Goal: Feedback & Contribution: Submit feedback/report problem

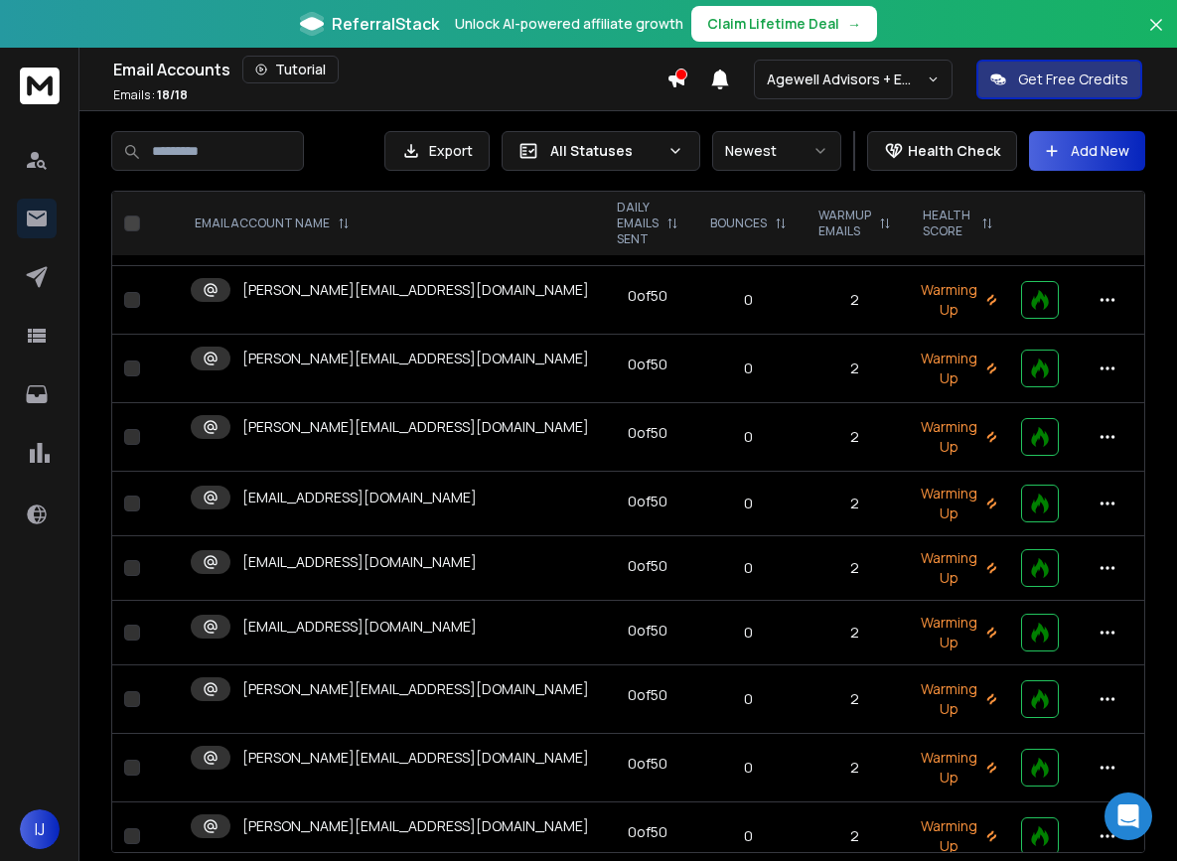
scroll to position [585, 0]
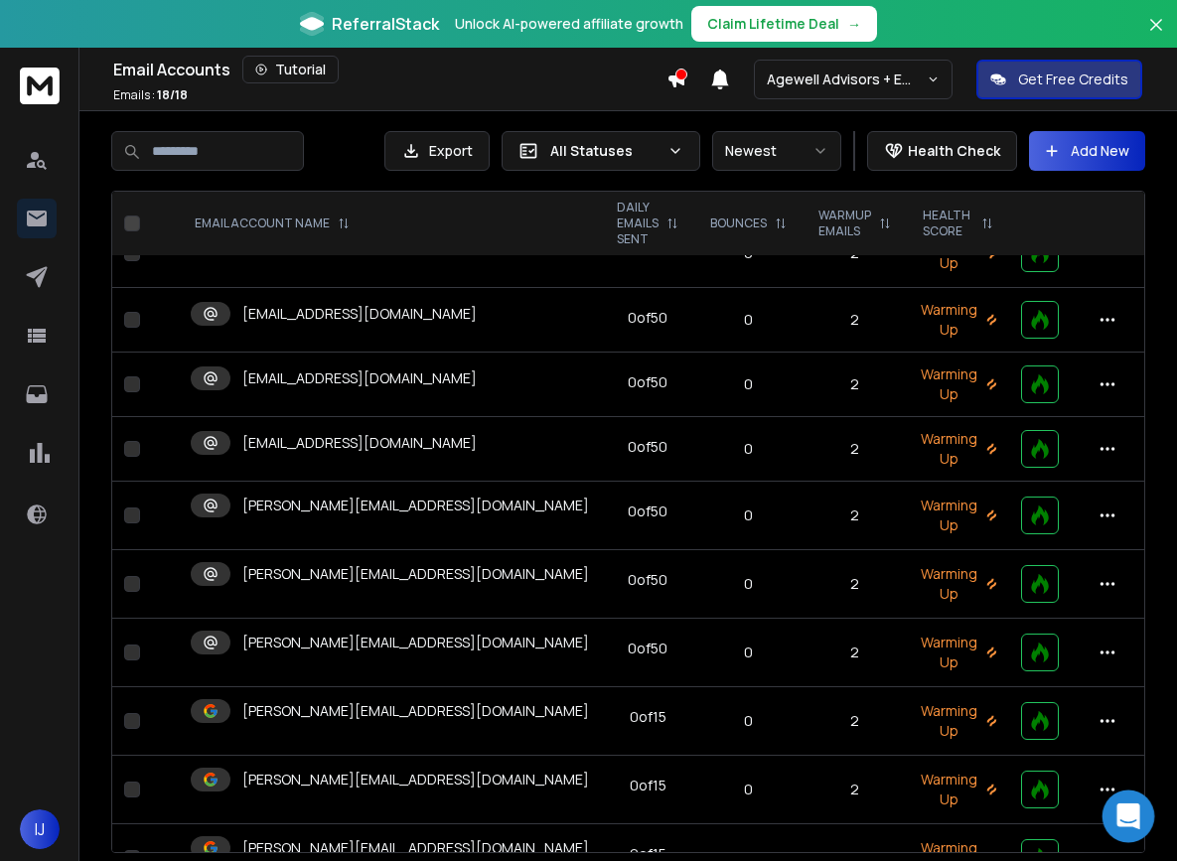
click at [1125, 827] on div "Open Intercom Messenger" at bounding box center [1128, 816] width 53 height 53
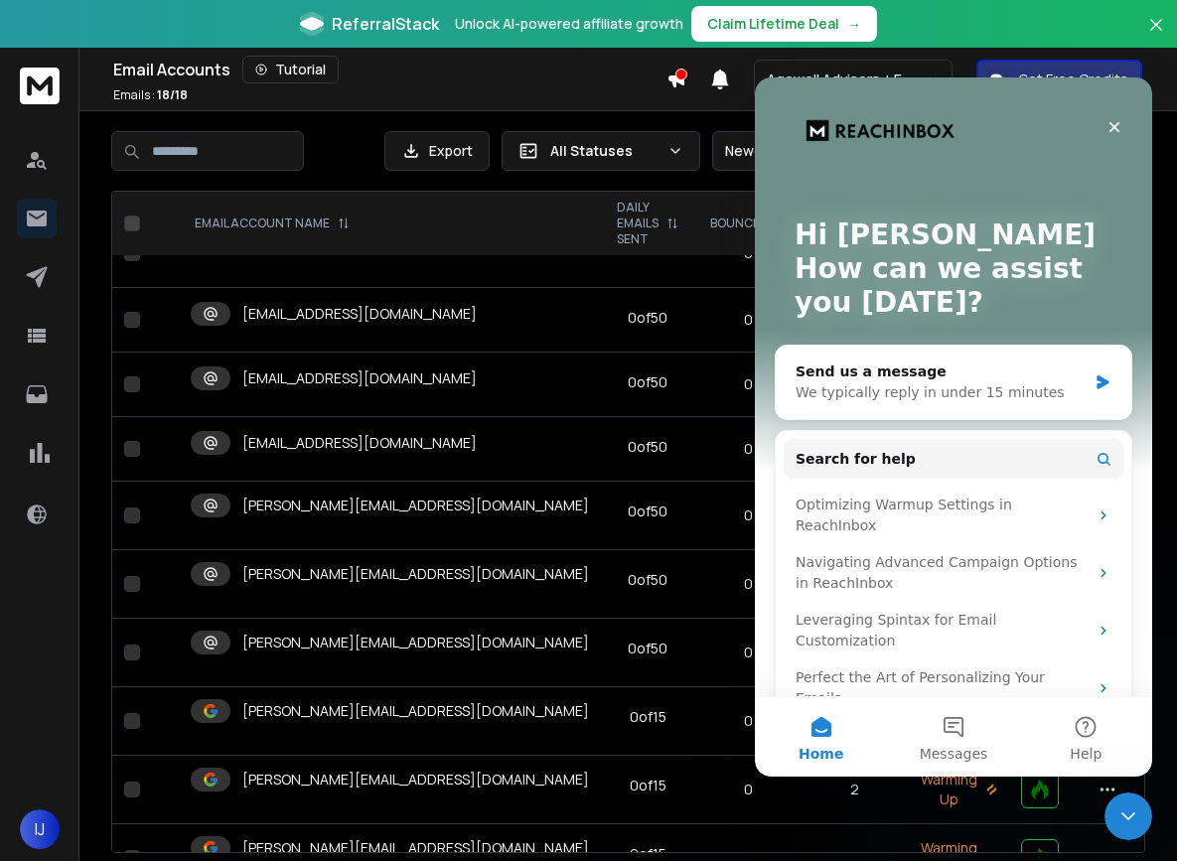
scroll to position [0, 0]
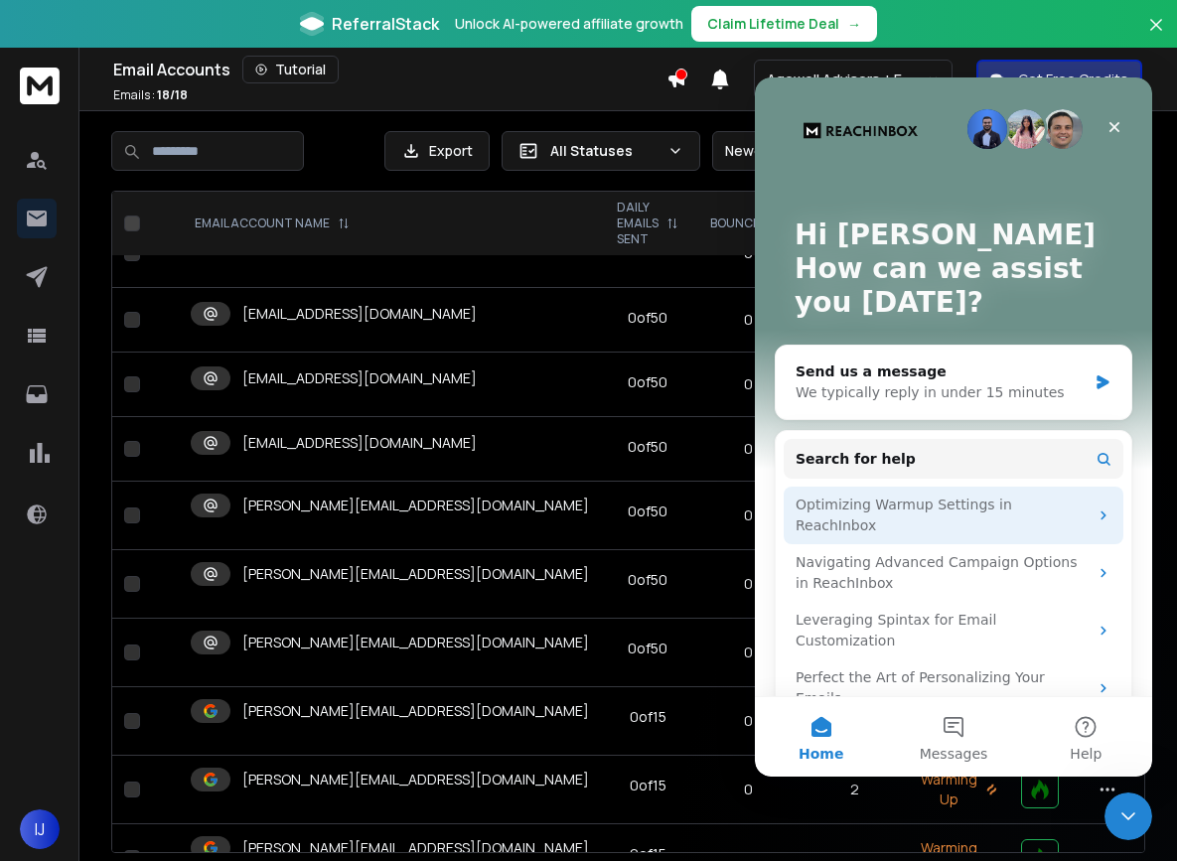
click at [929, 501] on div "Optimizing Warmup Settings in ReachInbox" at bounding box center [941, 516] width 292 height 42
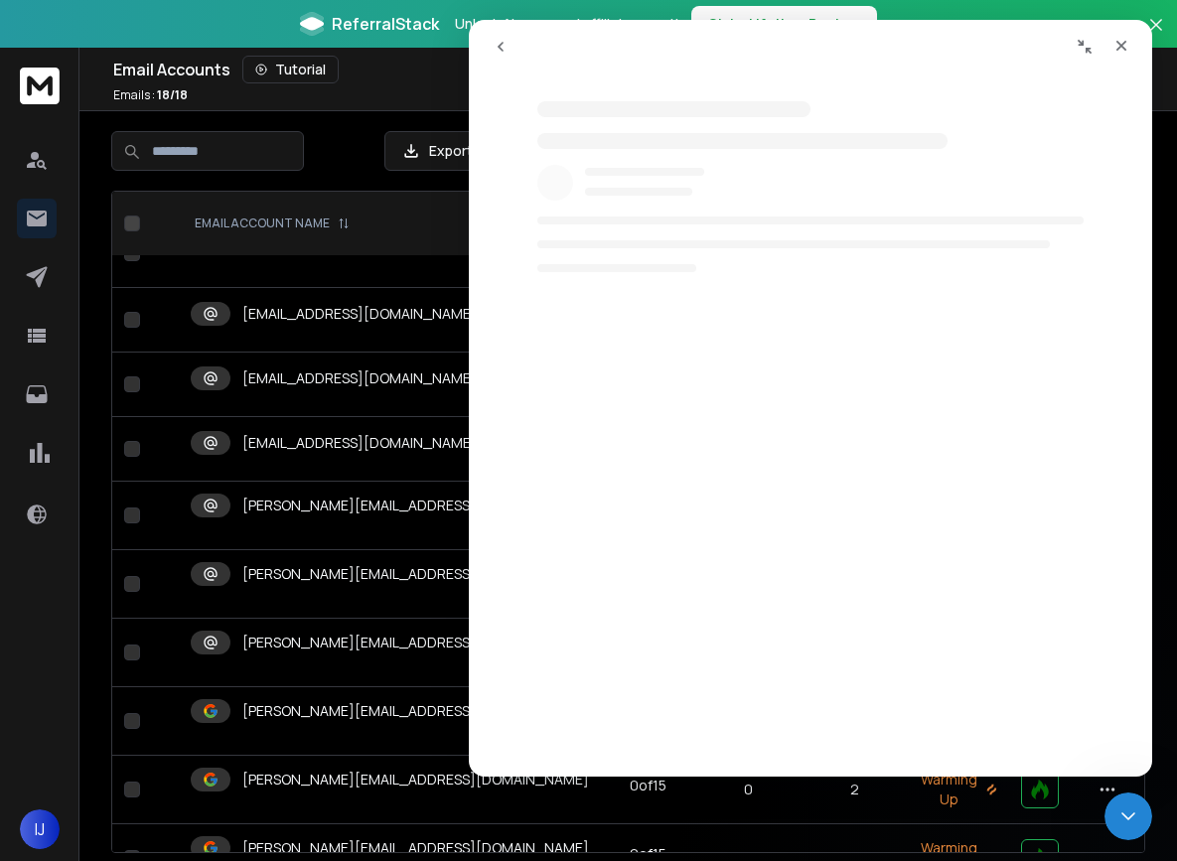
click at [960, 707] on div "Intercom messenger" at bounding box center [830, 565] width 683 height 391
click at [498, 56] on button "go back" at bounding box center [501, 47] width 38 height 38
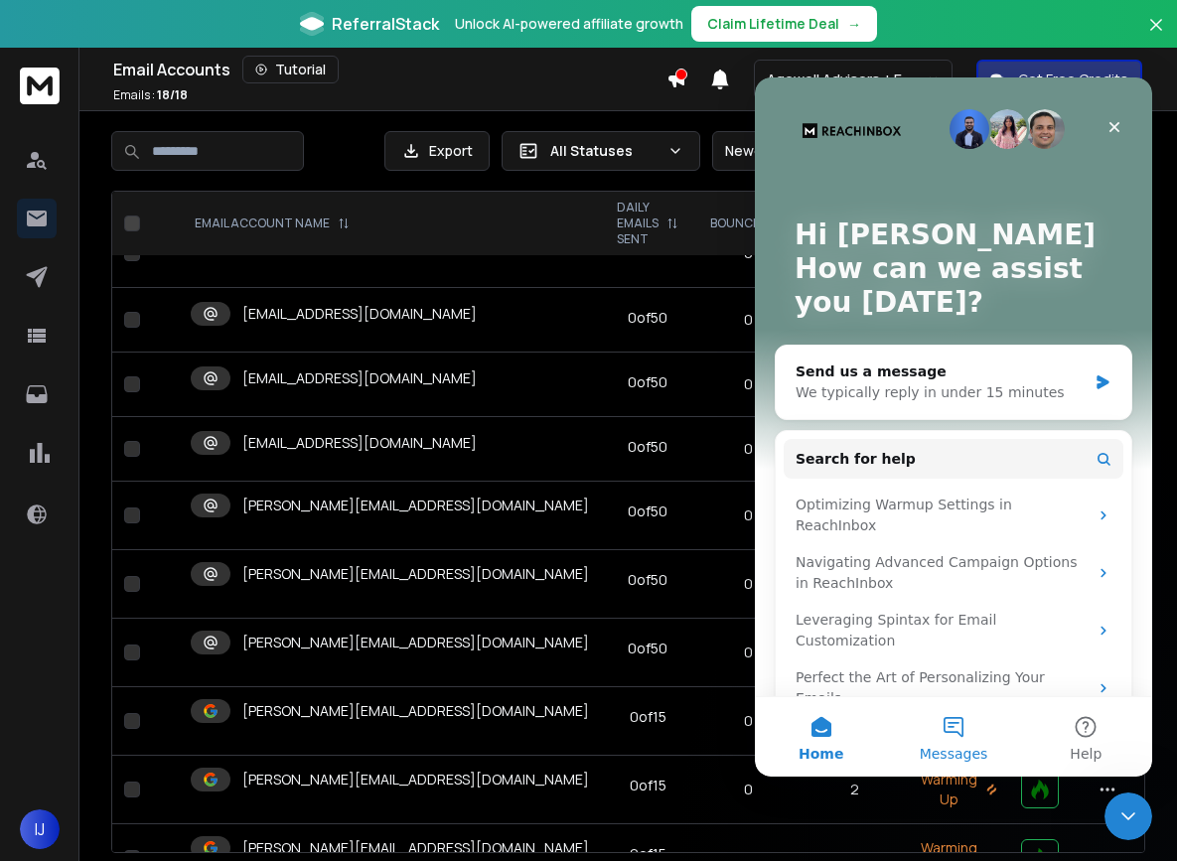
click at [948, 742] on button "Messages" at bounding box center [953, 736] width 132 height 79
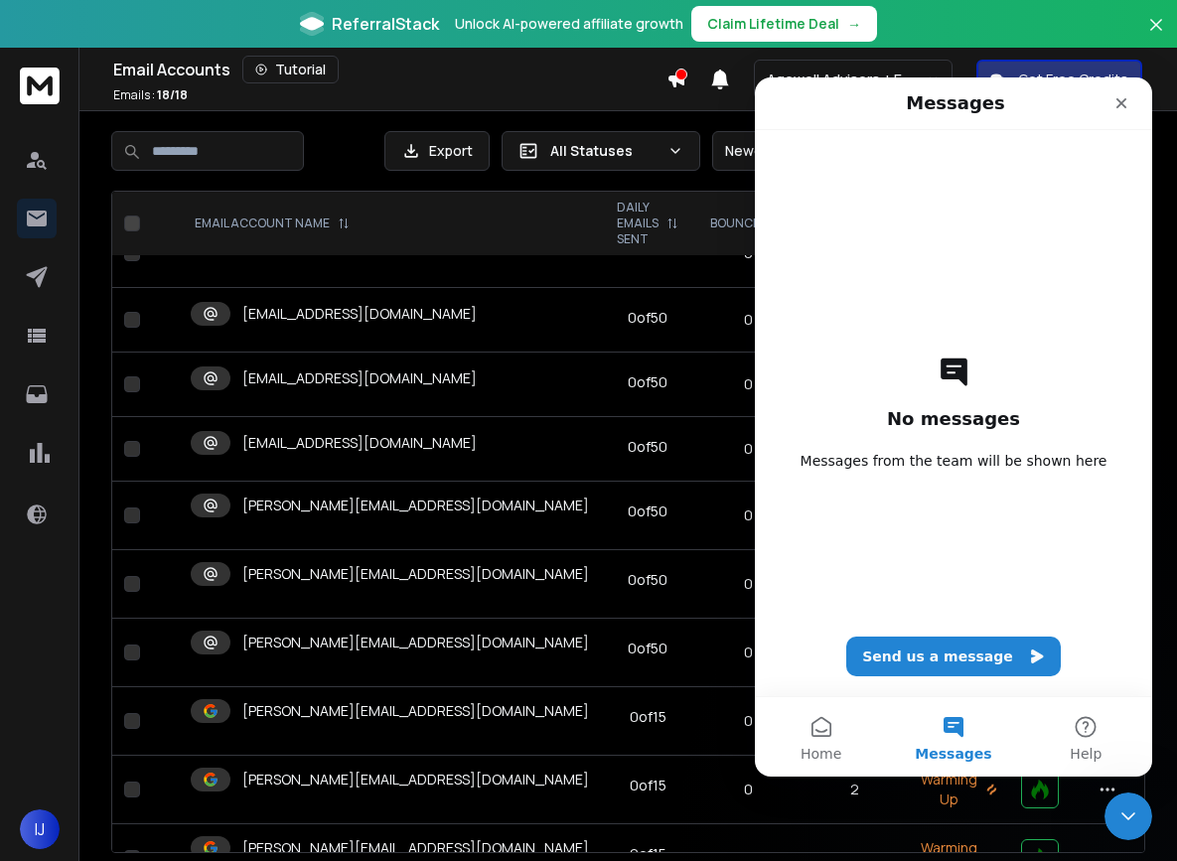
click at [911, 676] on div "No messages Messages from the team will be shown here Send us a message" at bounding box center [953, 413] width 328 height 566
click at [907, 658] on button "Send us a message" at bounding box center [953, 657] width 214 height 40
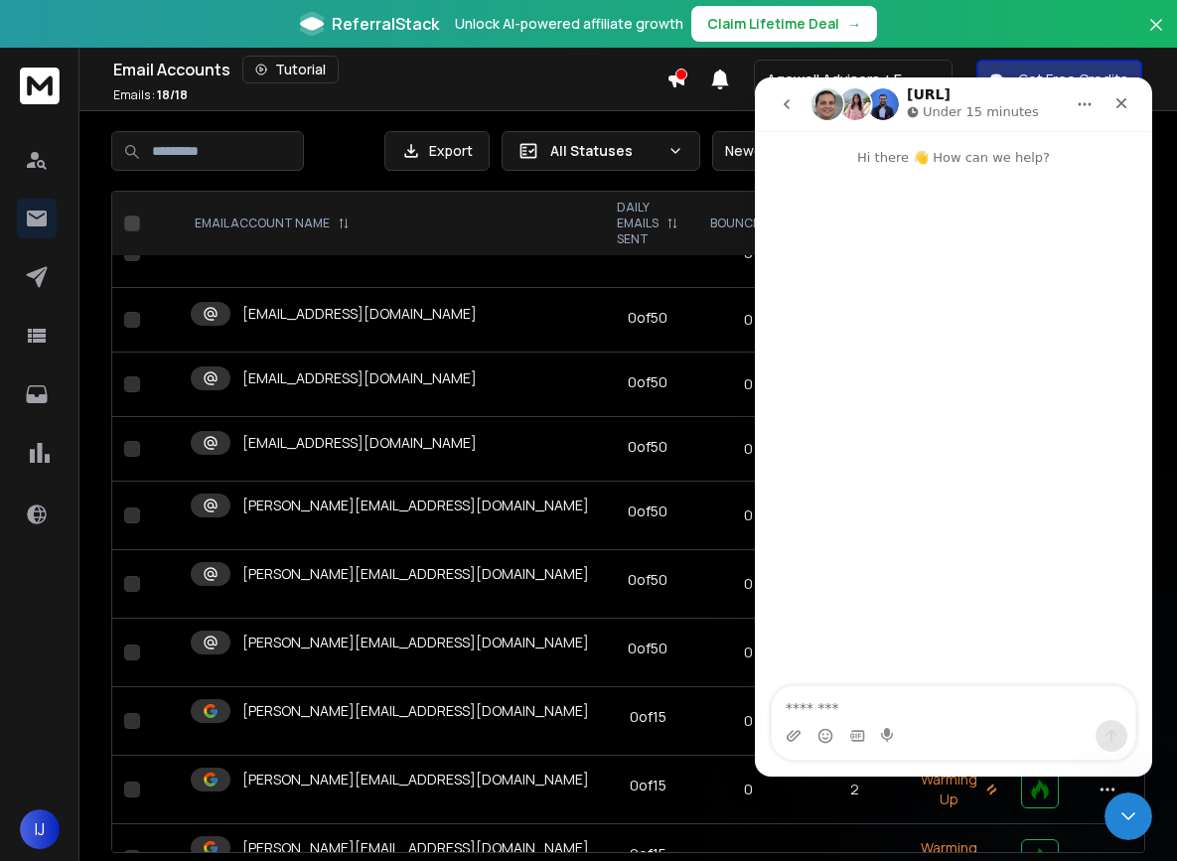
click at [860, 698] on textarea "Message…" at bounding box center [953, 703] width 363 height 34
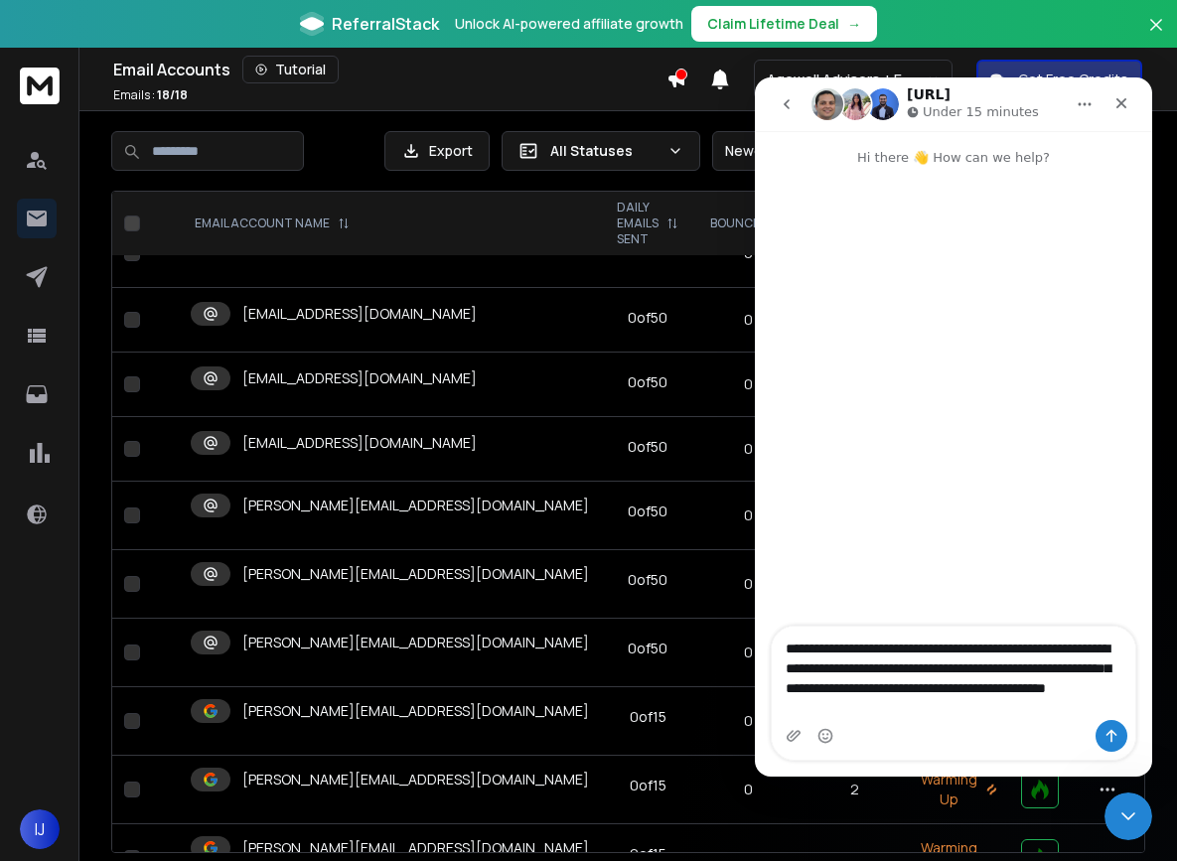
type textarea "**********"
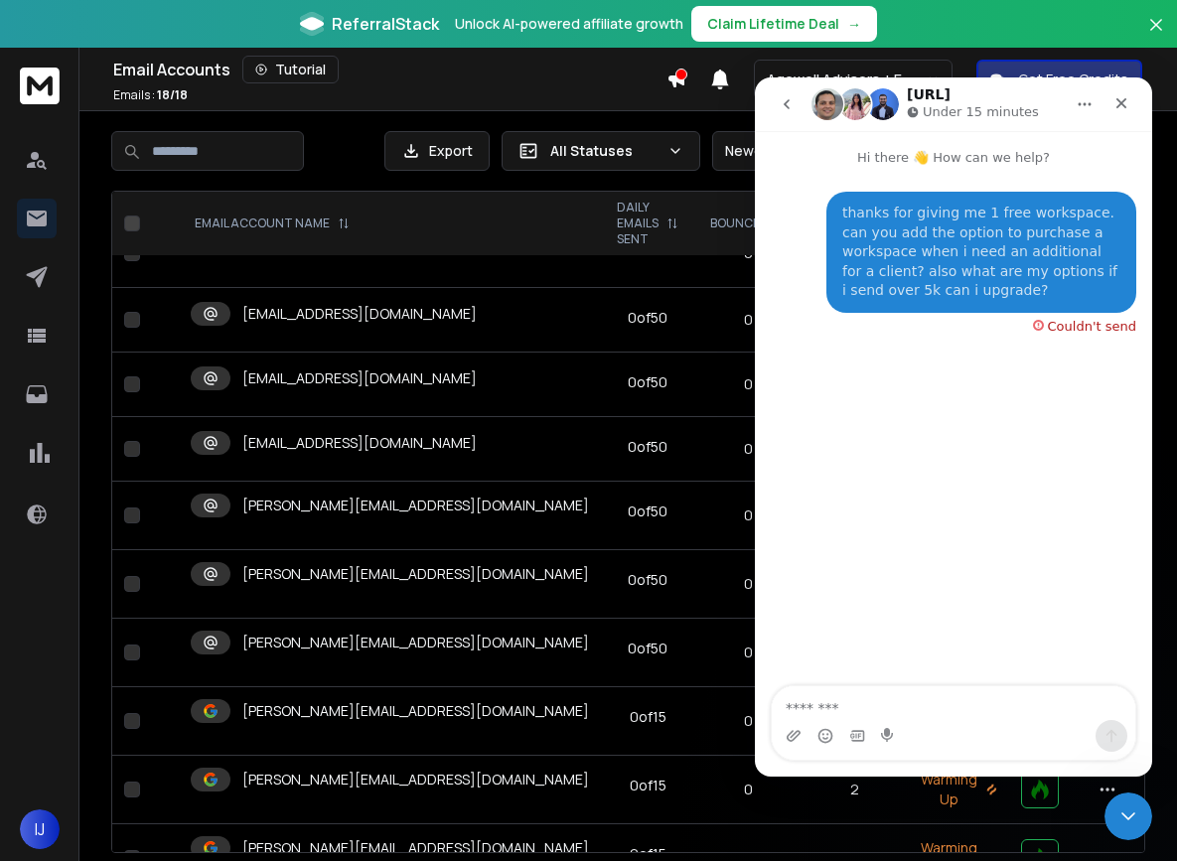
click at [953, 255] on div "thanks for giving me 1 free workspace. can you add the option to purchase a wor…" at bounding box center [981, 252] width 278 height 97
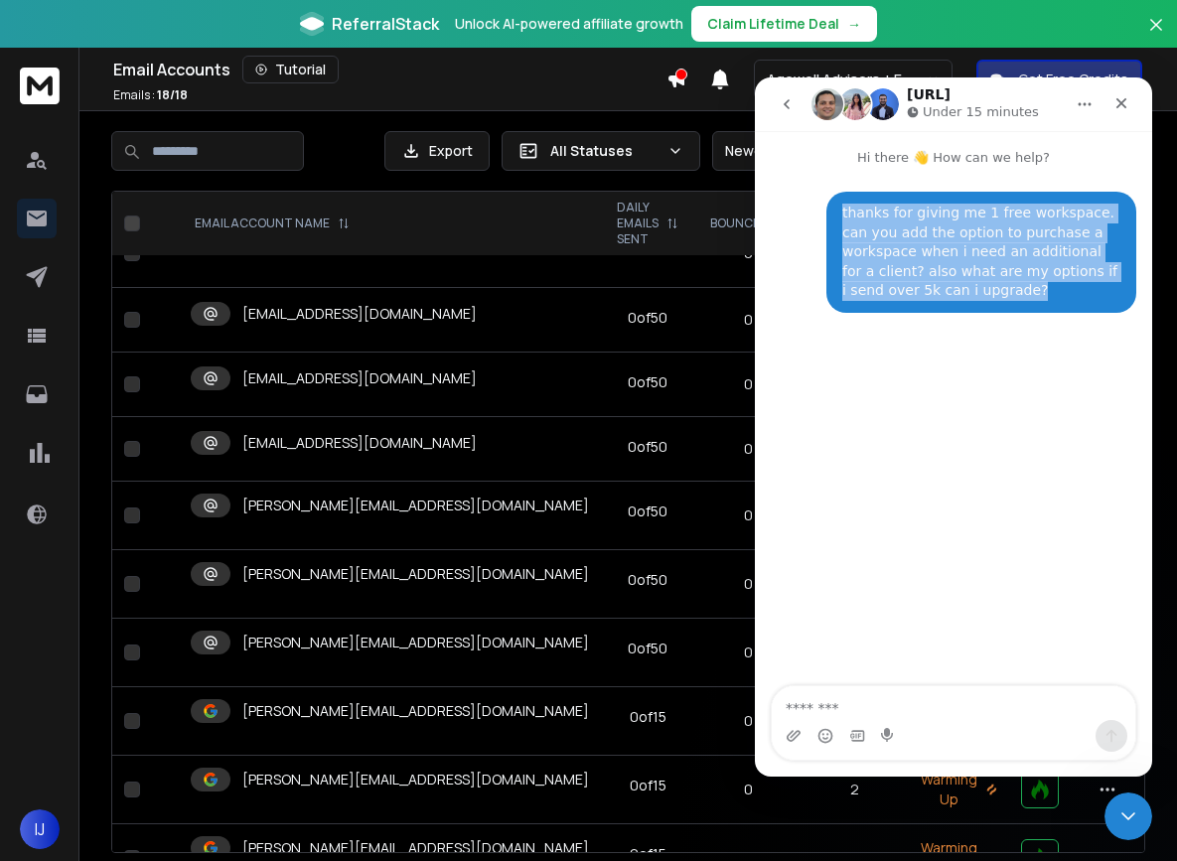
click at [953, 255] on div "thanks for giving me 1 free workspace. can you add the option to purchase a wor…" at bounding box center [981, 252] width 278 height 97
copy div "thanks for giving me 1 free workspace. can you add the option to purchase a wor…"
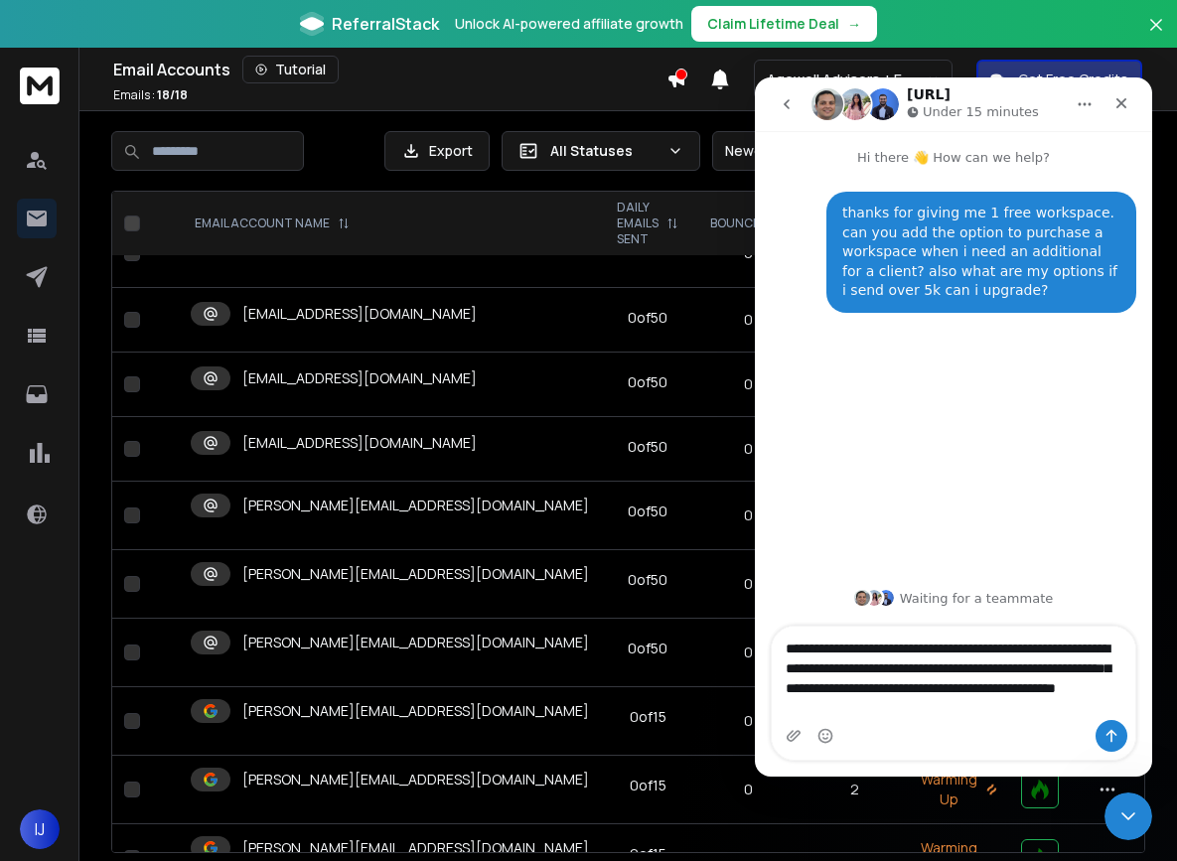
type textarea "**********"
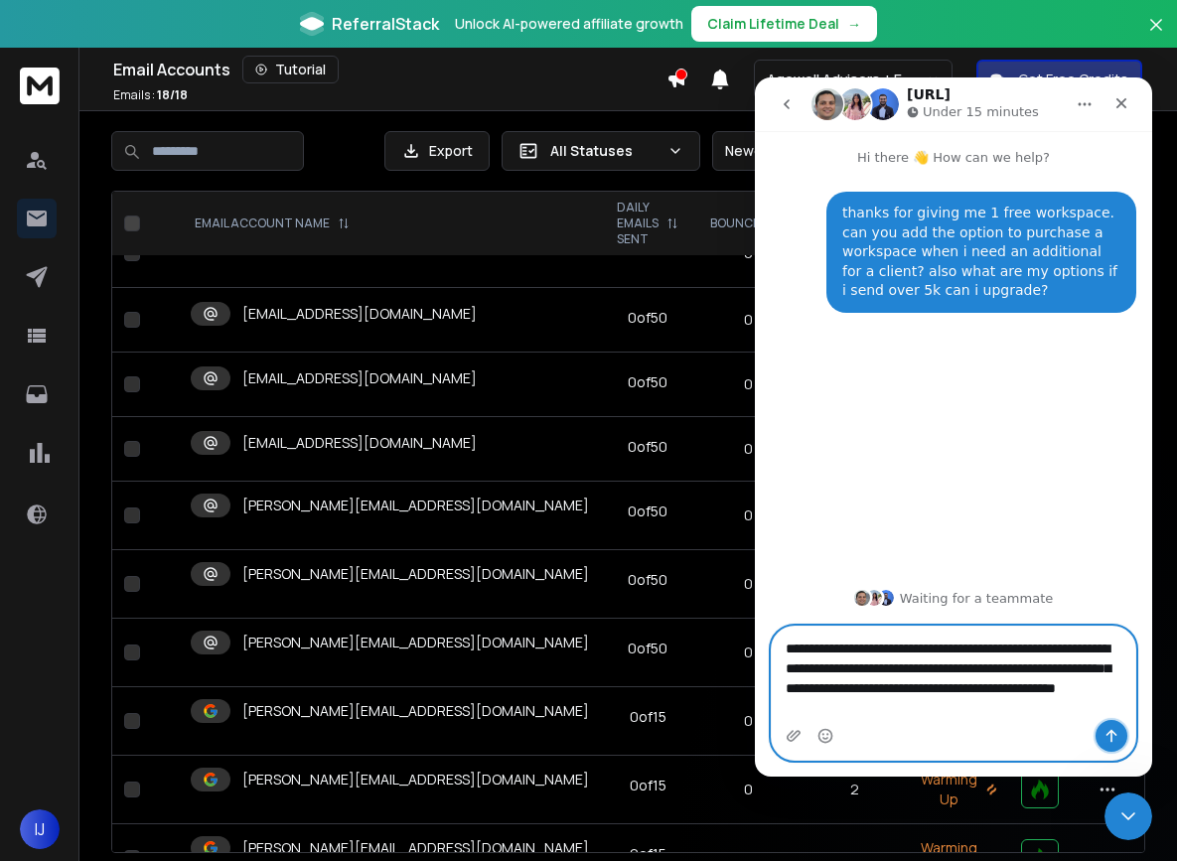
click at [1120, 748] on button "Send a message…" at bounding box center [1111, 736] width 32 height 32
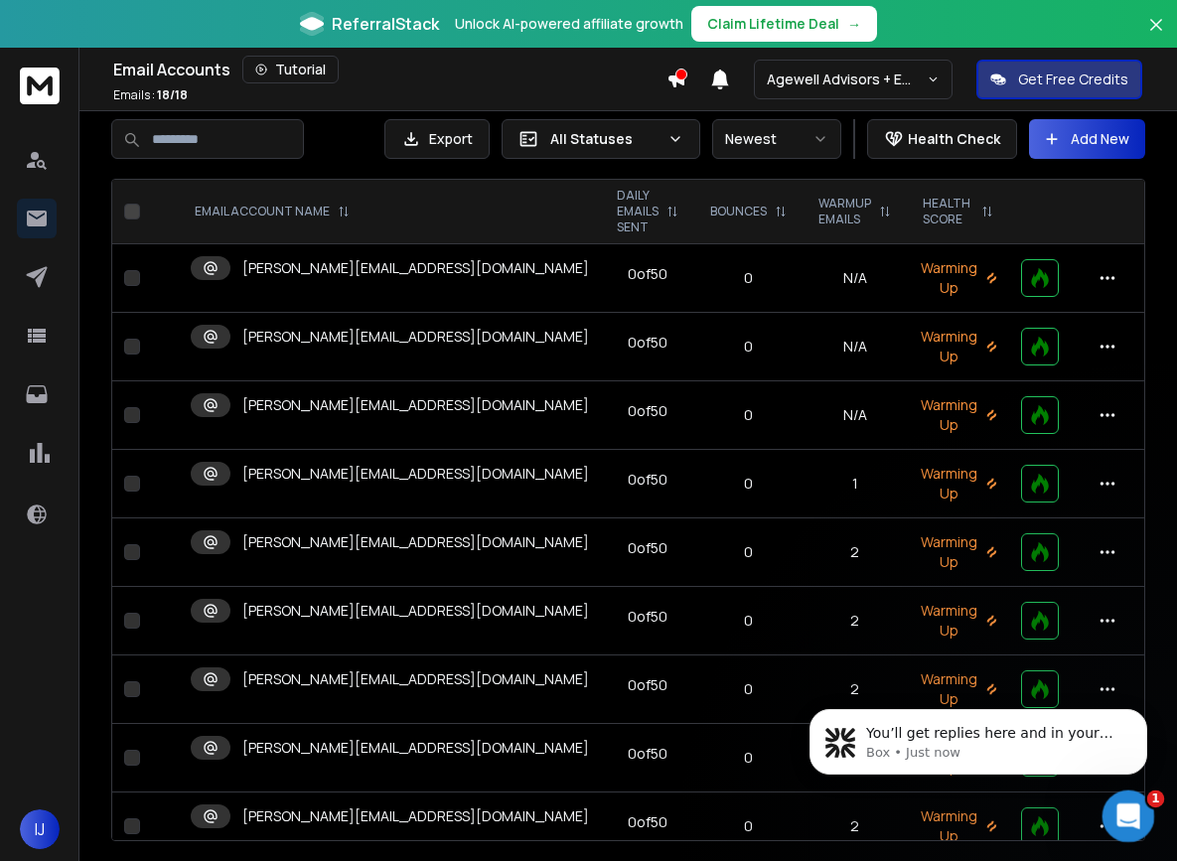
click at [1106, 815] on div "Open Intercom Messenger" at bounding box center [1125, 814] width 66 height 66
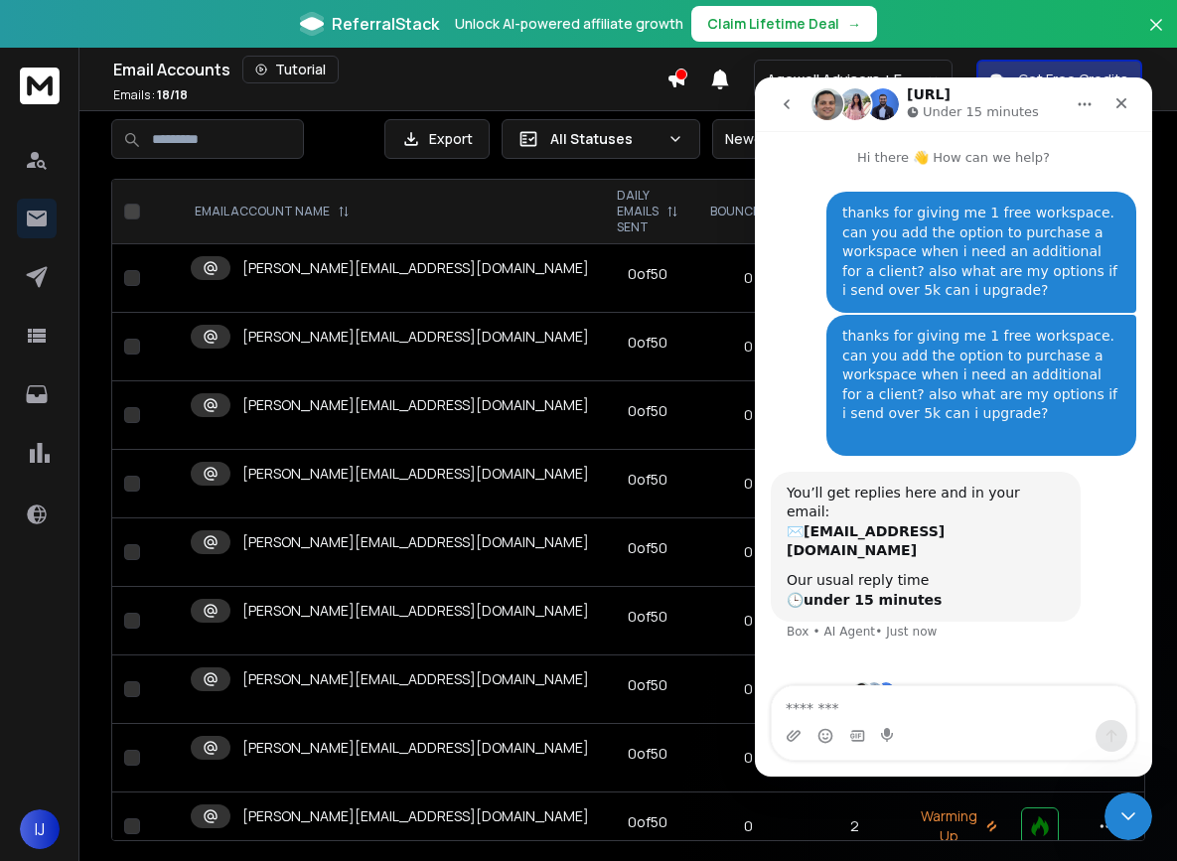
click at [1176, 130] on div "Export All Statuses Newest Health Check Add New EMAIL ACCOUNT NAME DAILY EMAILS…" at bounding box center [627, 480] width 1097 height 762
